Goal: Task Accomplishment & Management: Use online tool/utility

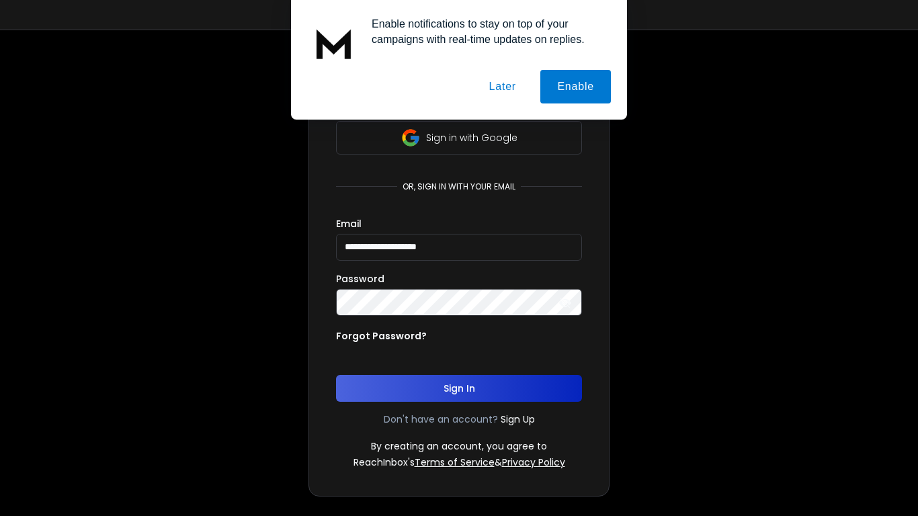
type input "**********"
click at [459, 388] on button "Sign In" at bounding box center [459, 388] width 246 height 27
